Goal: Communication & Community: Answer question/provide support

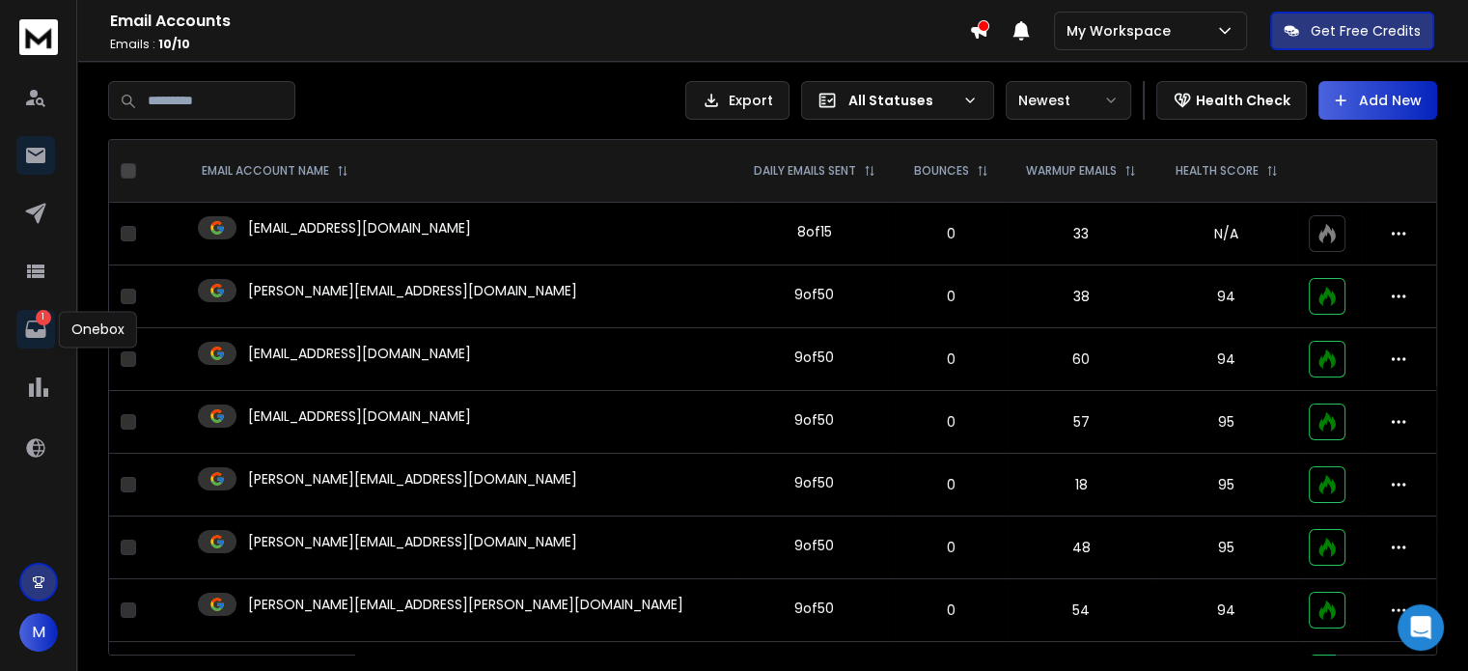
click at [46, 329] on link "1" at bounding box center [35, 329] width 39 height 39
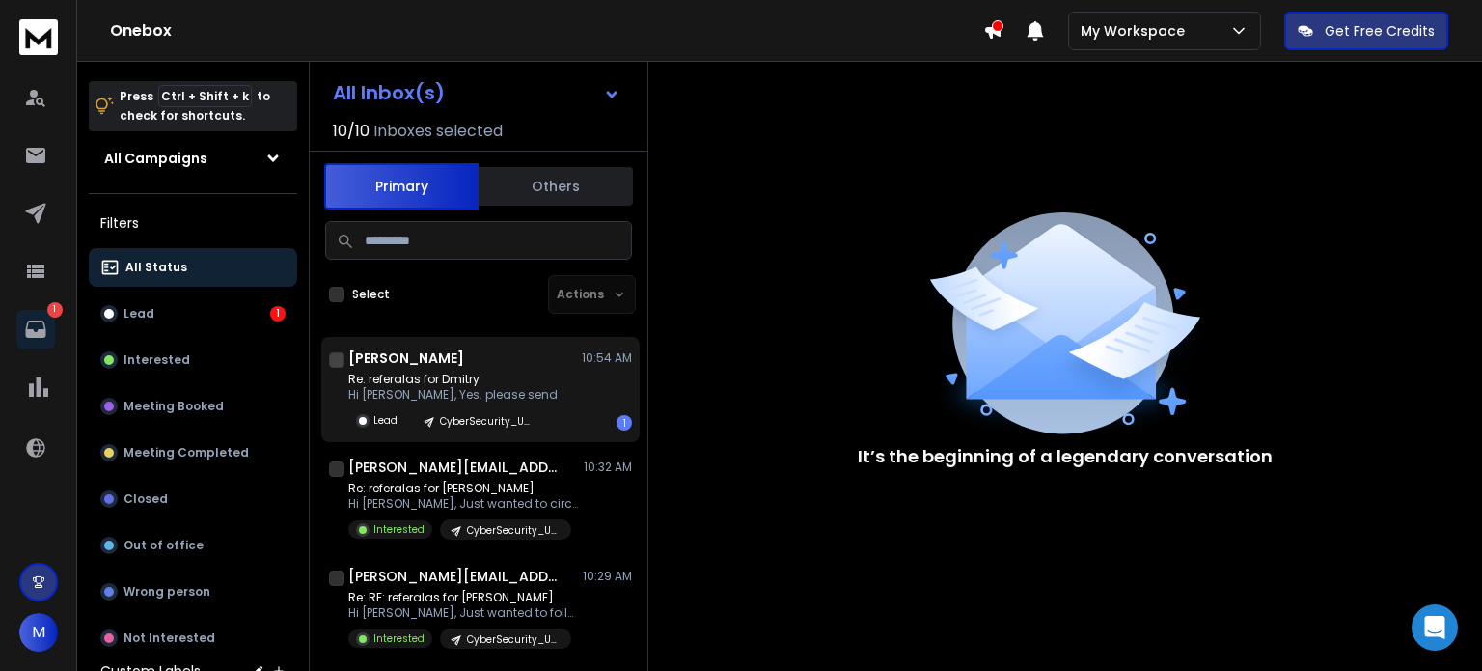
click at [434, 383] on p "Re: referalas for Dmitry" at bounding box center [452, 379] width 209 height 15
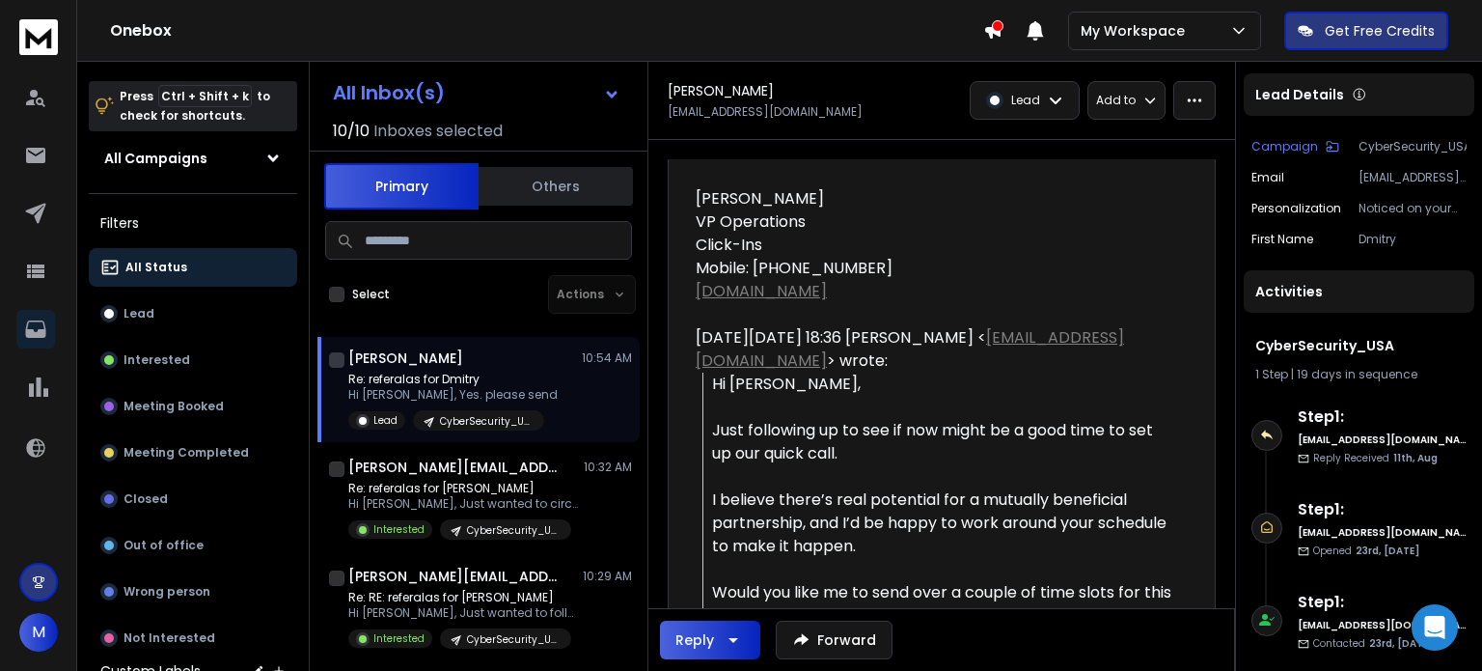
scroll to position [456, 0]
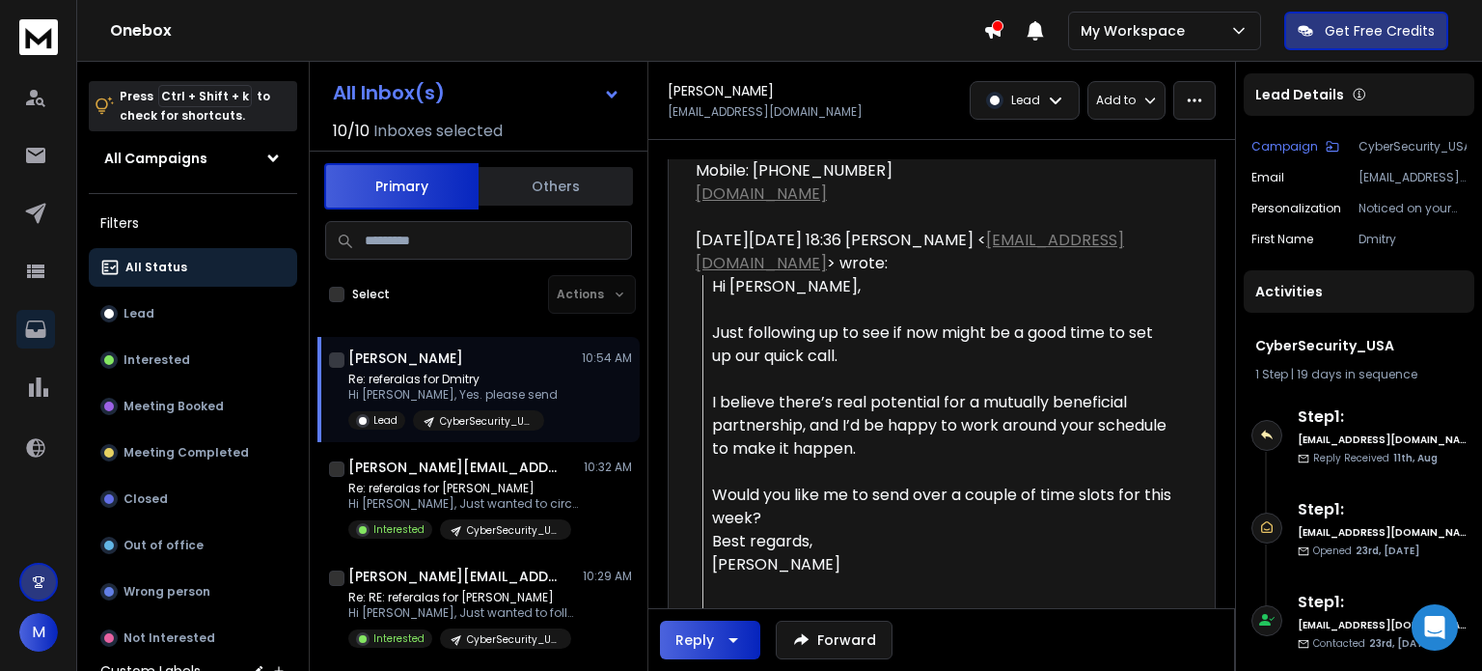
drag, startPoint x: 1070, startPoint y: 468, endPoint x: 1055, endPoint y: 575, distance: 108.2
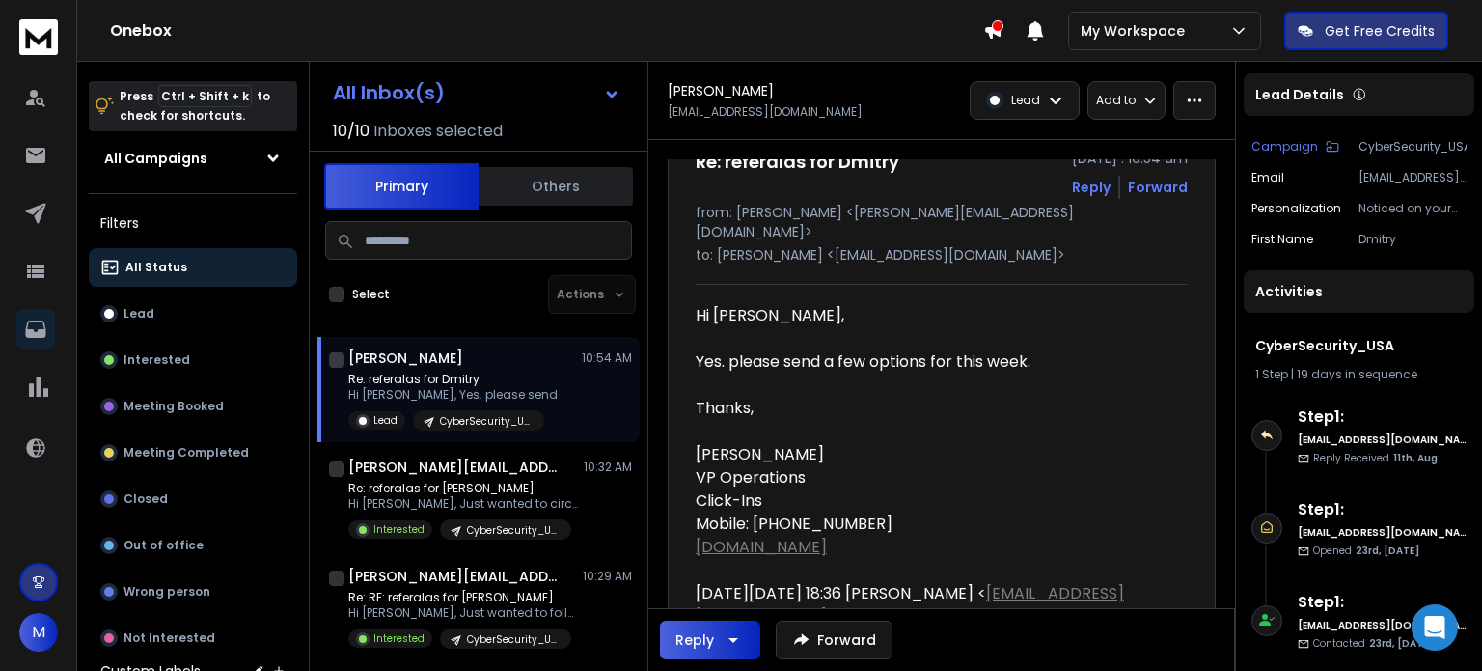
scroll to position [0, 0]
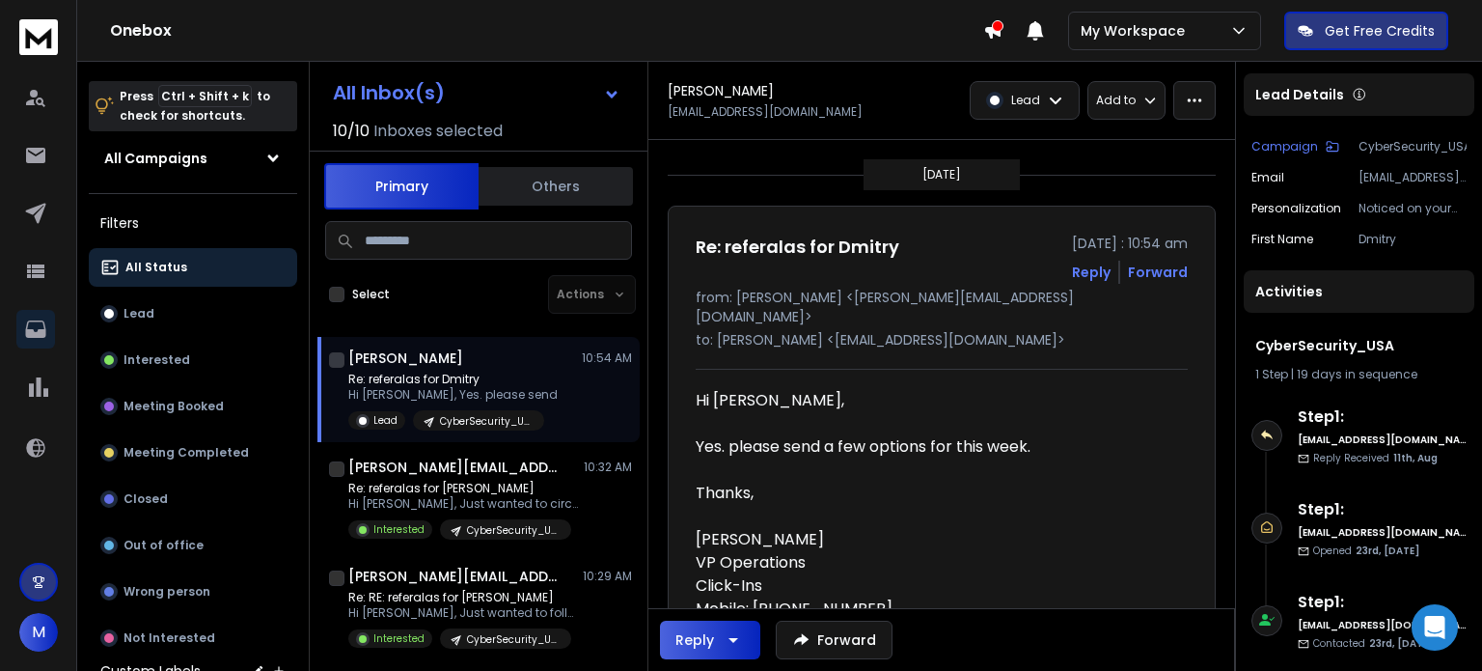
drag, startPoint x: 1026, startPoint y: 501, endPoint x: 996, endPoint y: 257, distance: 246.0
click at [714, 640] on div "Reply" at bounding box center [710, 639] width 69 height 23
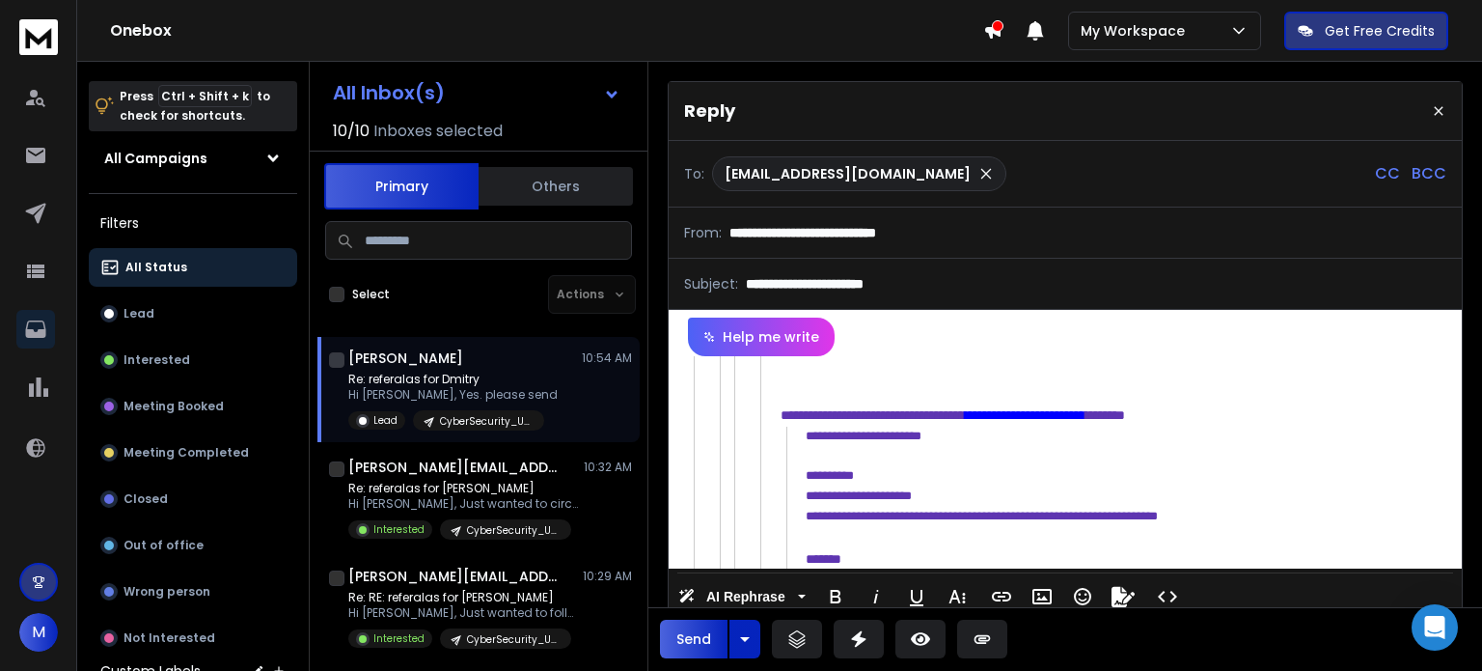
scroll to position [1342, 0]
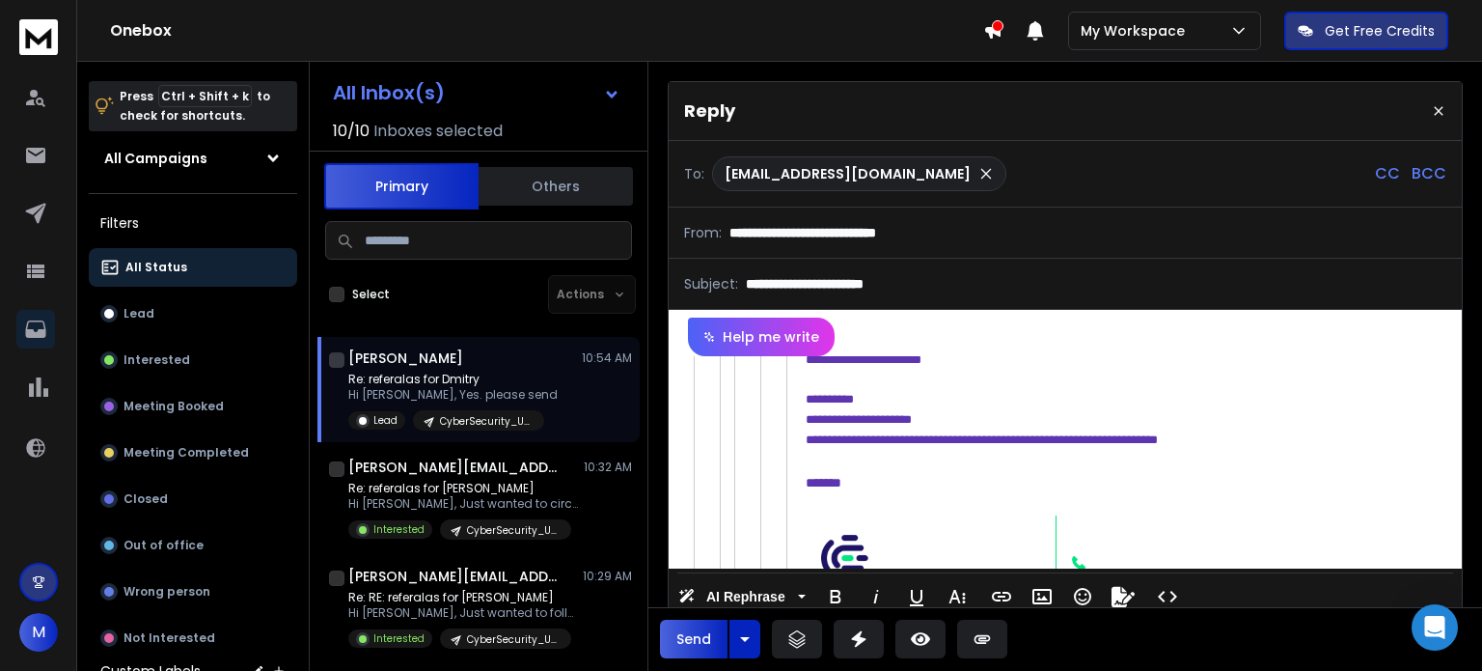
drag, startPoint x: 946, startPoint y: 485, endPoint x: 932, endPoint y: 576, distance: 91.7
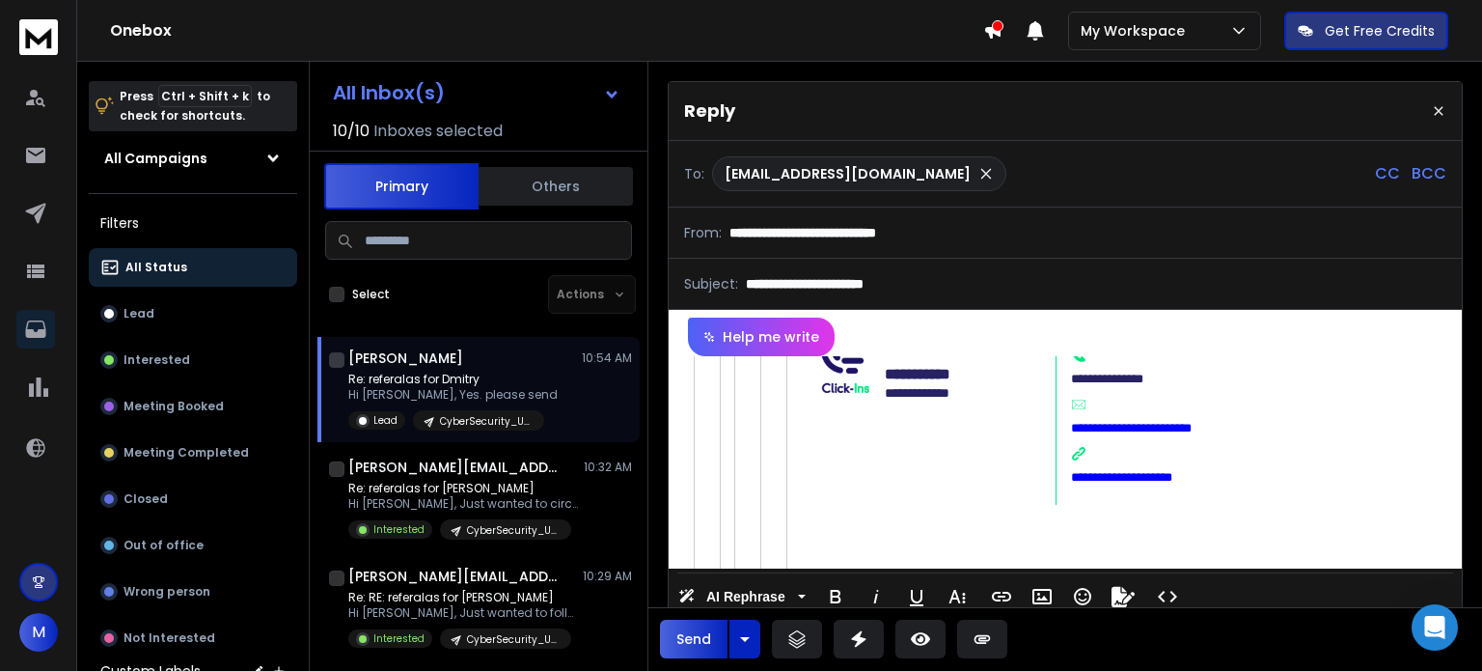
drag, startPoint x: 934, startPoint y: 478, endPoint x: 932, endPoint y: 562, distance: 84.0
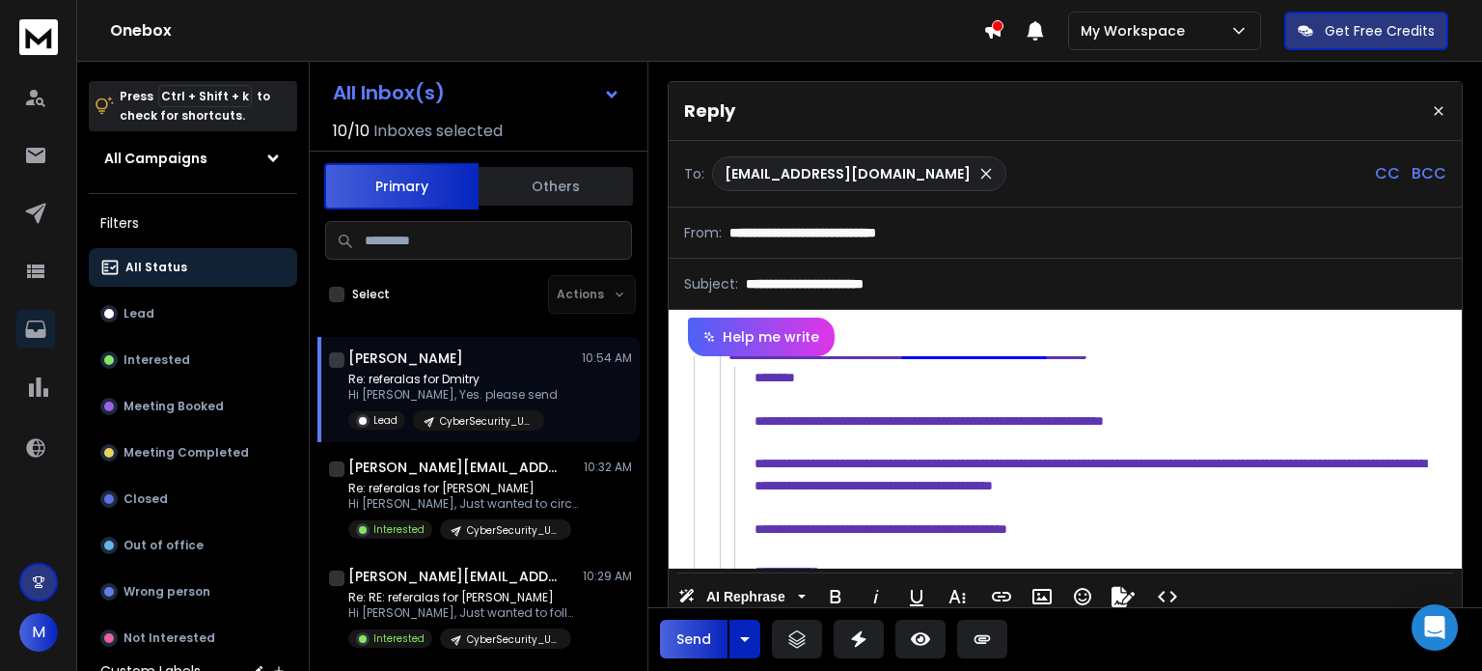
scroll to position [0, 0]
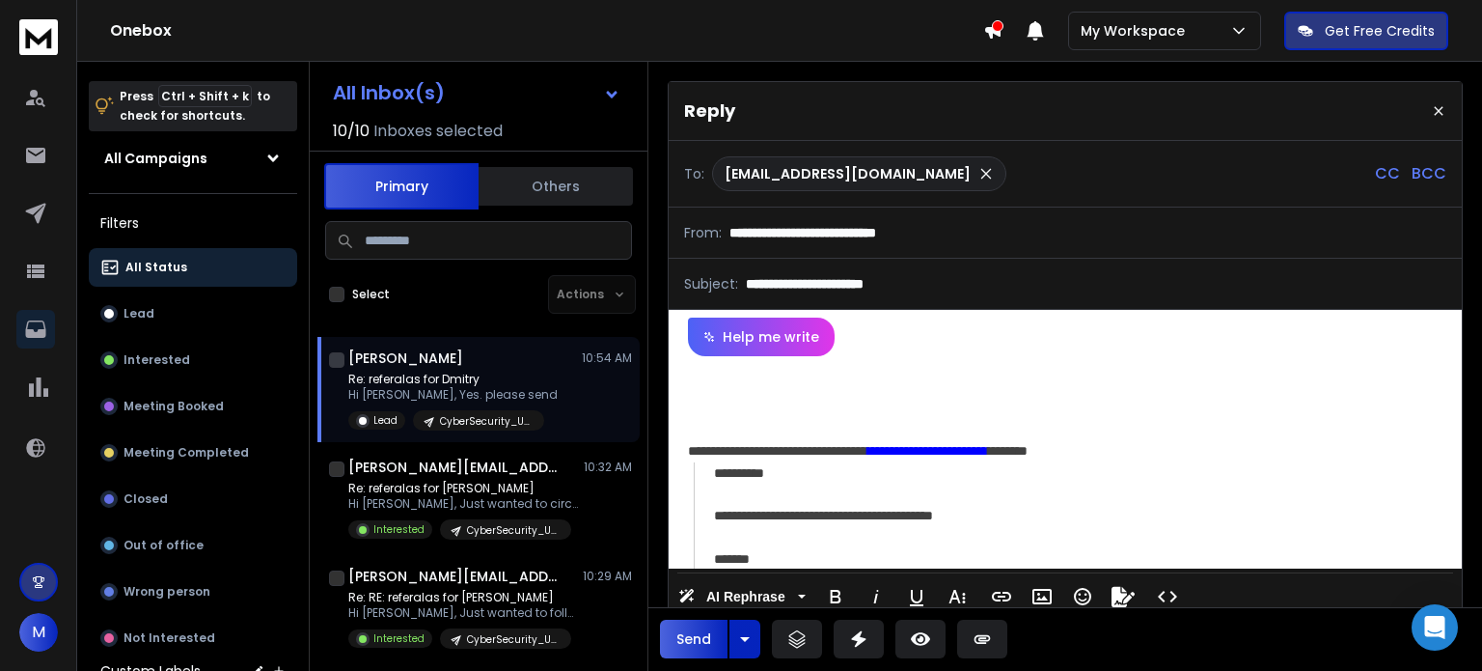
drag, startPoint x: 946, startPoint y: 505, endPoint x: 1003, endPoint y: 301, distance: 211.4
click at [787, 375] on div at bounding box center [1063, 385] width 750 height 21
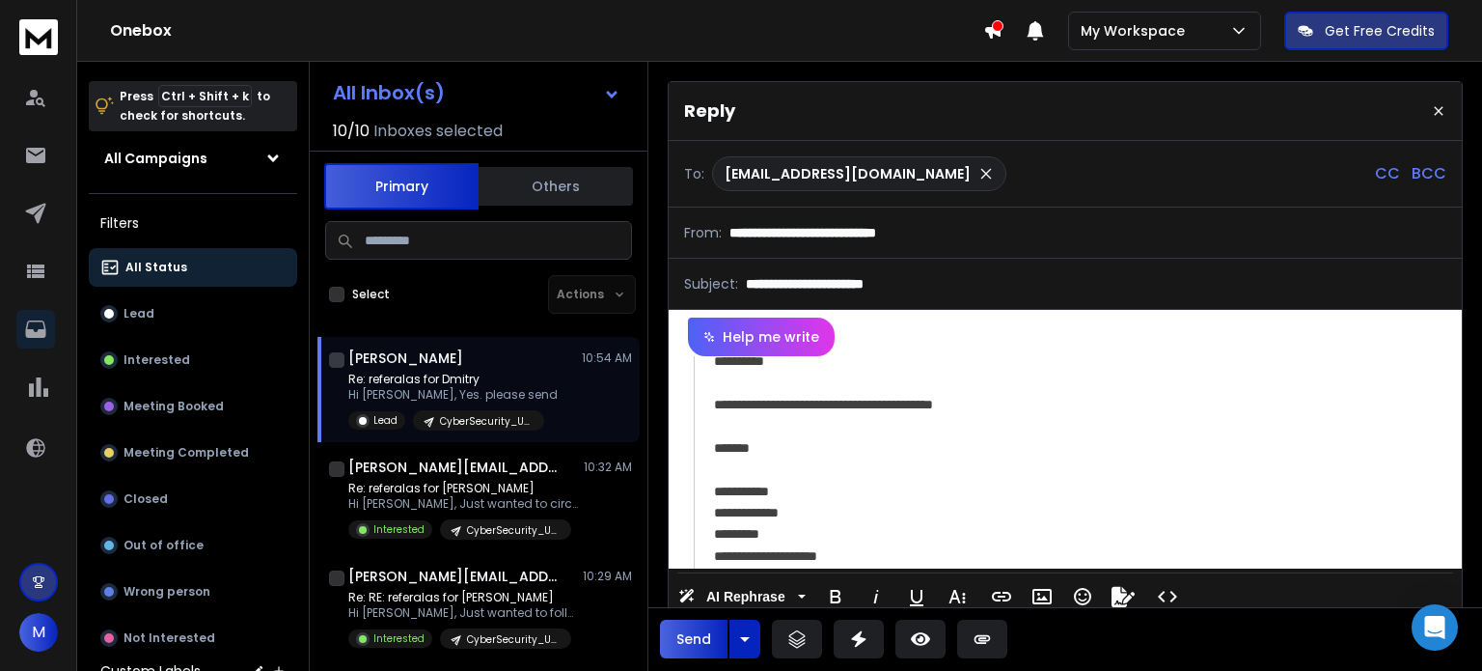
scroll to position [185, 0]
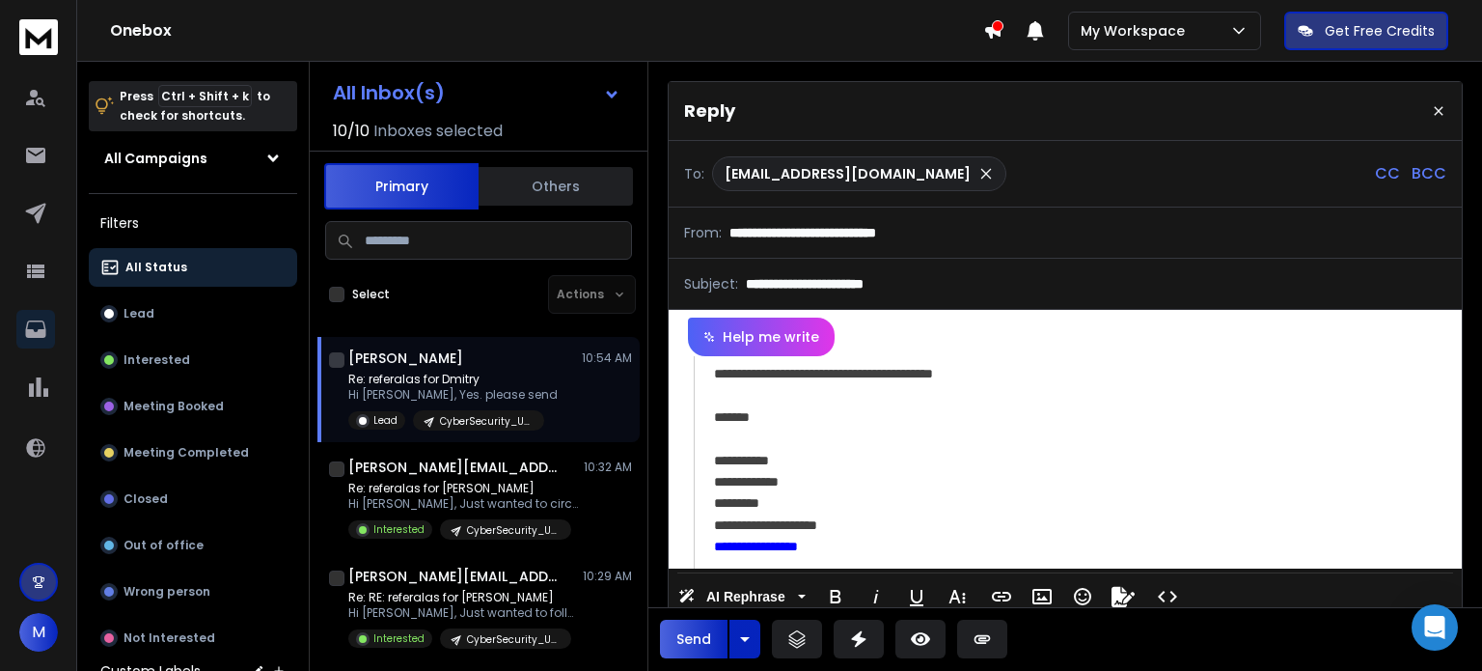
click at [795, 430] on div "**********" at bounding box center [1069, 482] width 711 height 152
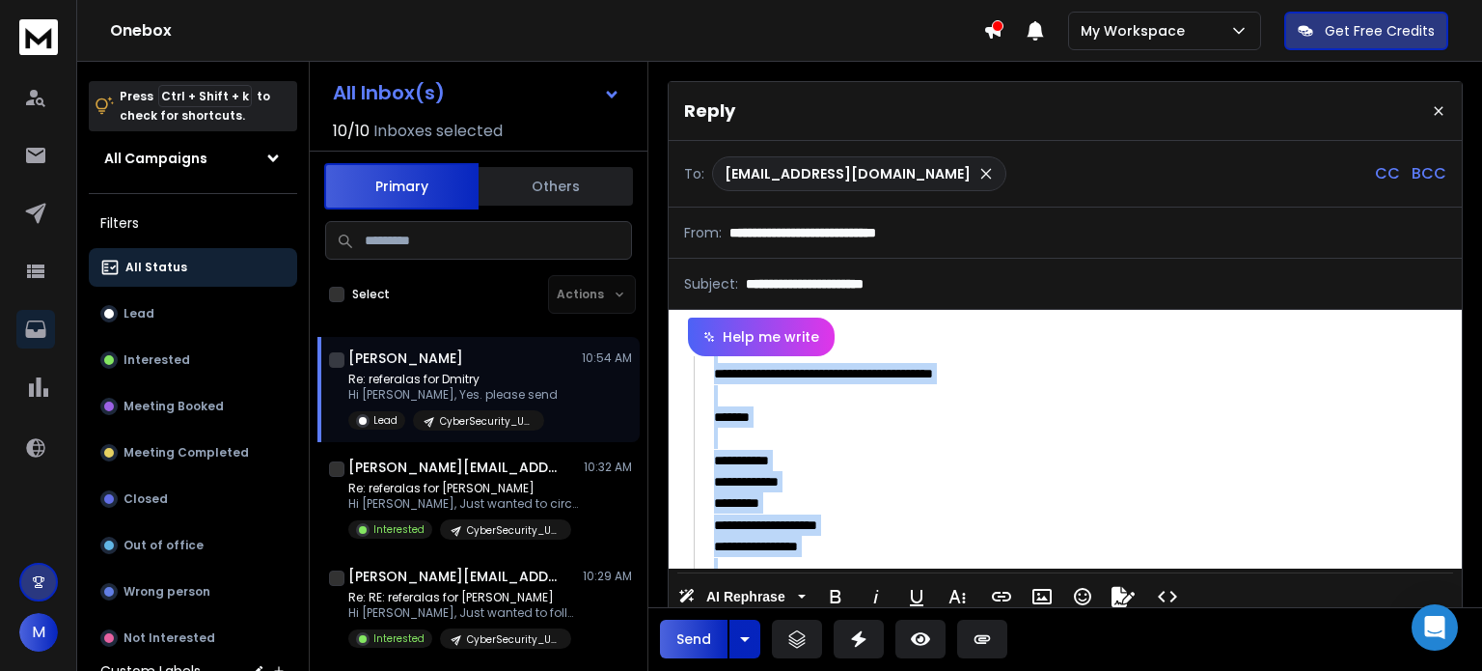
copy div "**********"
